Goal: Task Accomplishment & Management: Manage account settings

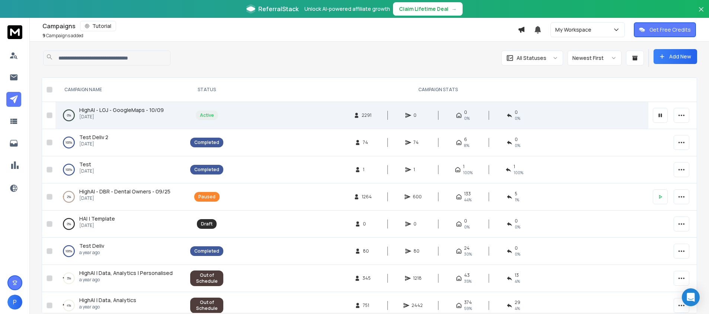
click at [291, 112] on div "2291 0 0 0% 0 0%" at bounding box center [438, 115] width 412 height 12
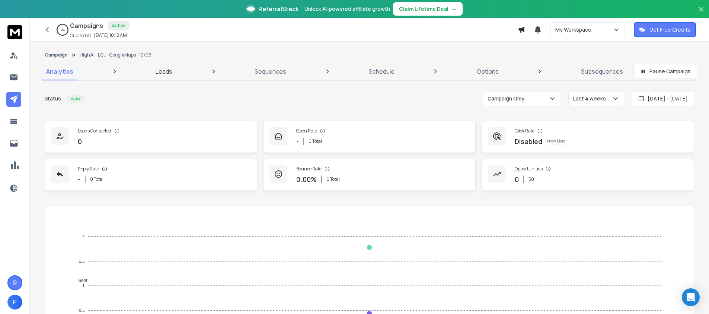
click at [170, 73] on p "Leads" at bounding box center [164, 71] width 17 height 9
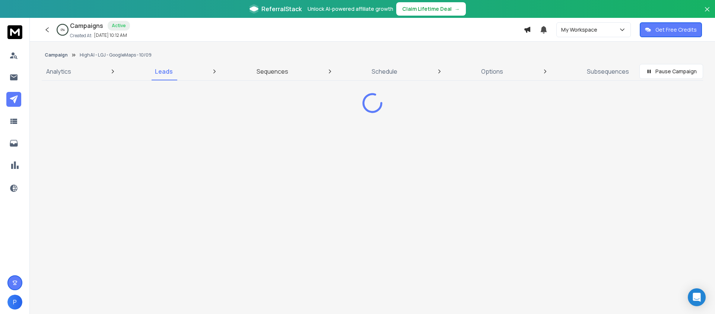
click at [267, 70] on p "Sequences" at bounding box center [272, 71] width 32 height 9
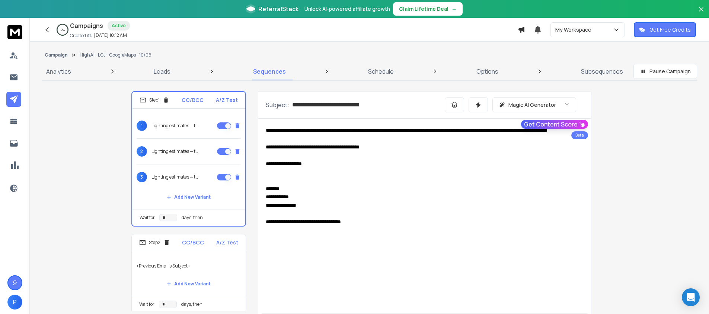
scroll to position [4, 0]
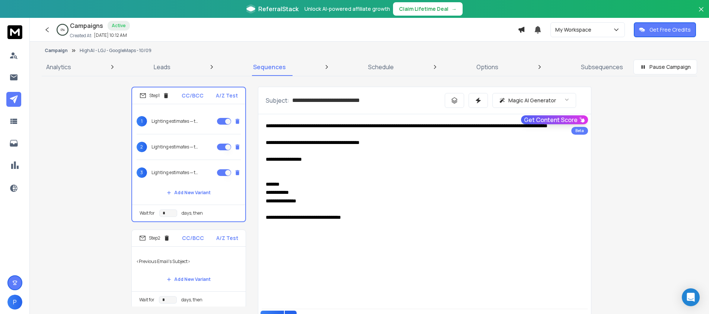
click at [173, 149] on p "Lighting estimates — thoughts?" at bounding box center [176, 147] width 48 height 6
click at [179, 171] on p "Lighting estimates — thoughts?" at bounding box center [176, 173] width 48 height 6
